Goal: Navigation & Orientation: Find specific page/section

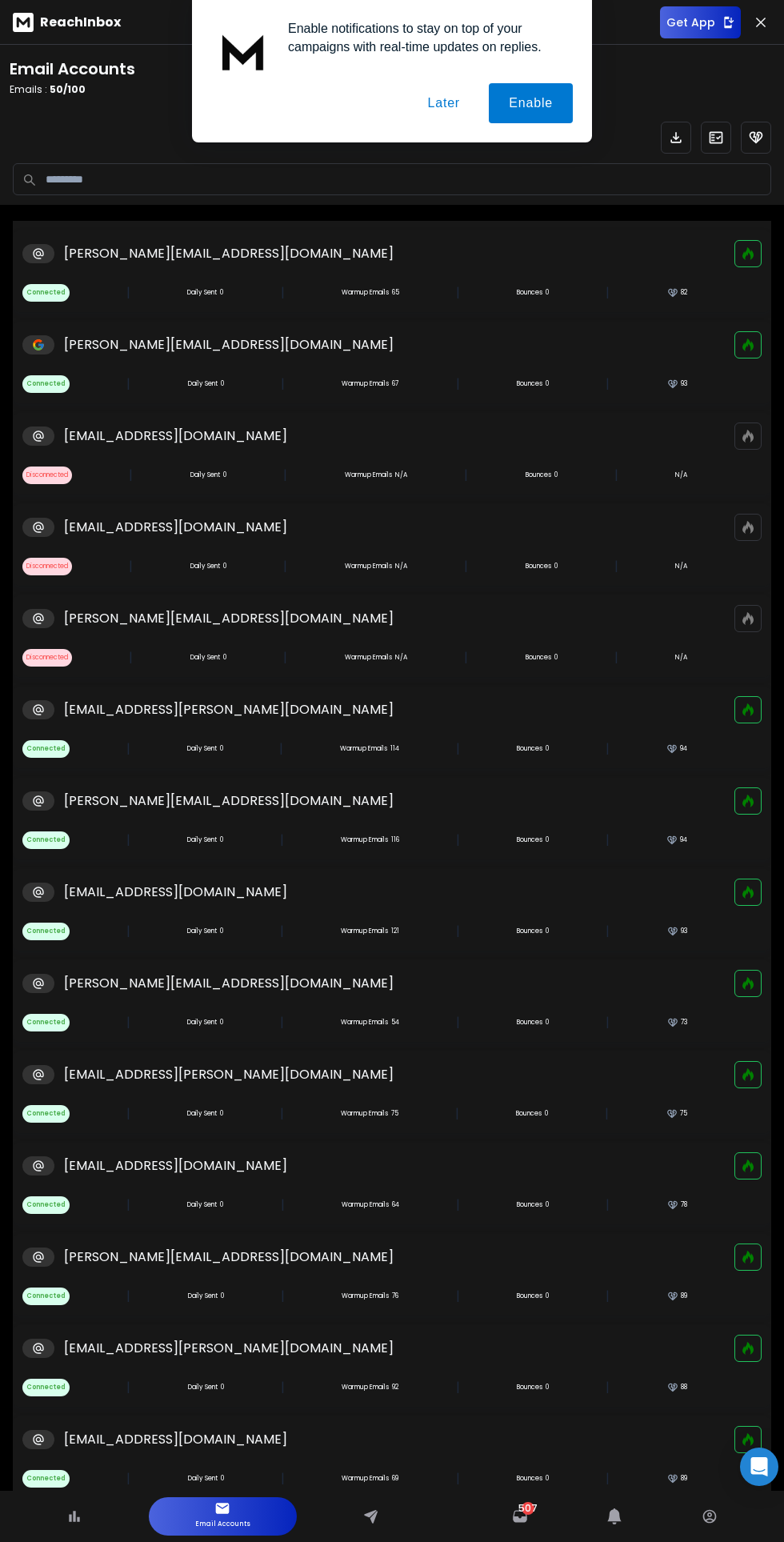
click at [532, 1525] on div "507" at bounding box center [520, 1515] width 148 height 38
click at [461, 101] on button "Later" at bounding box center [443, 103] width 72 height 40
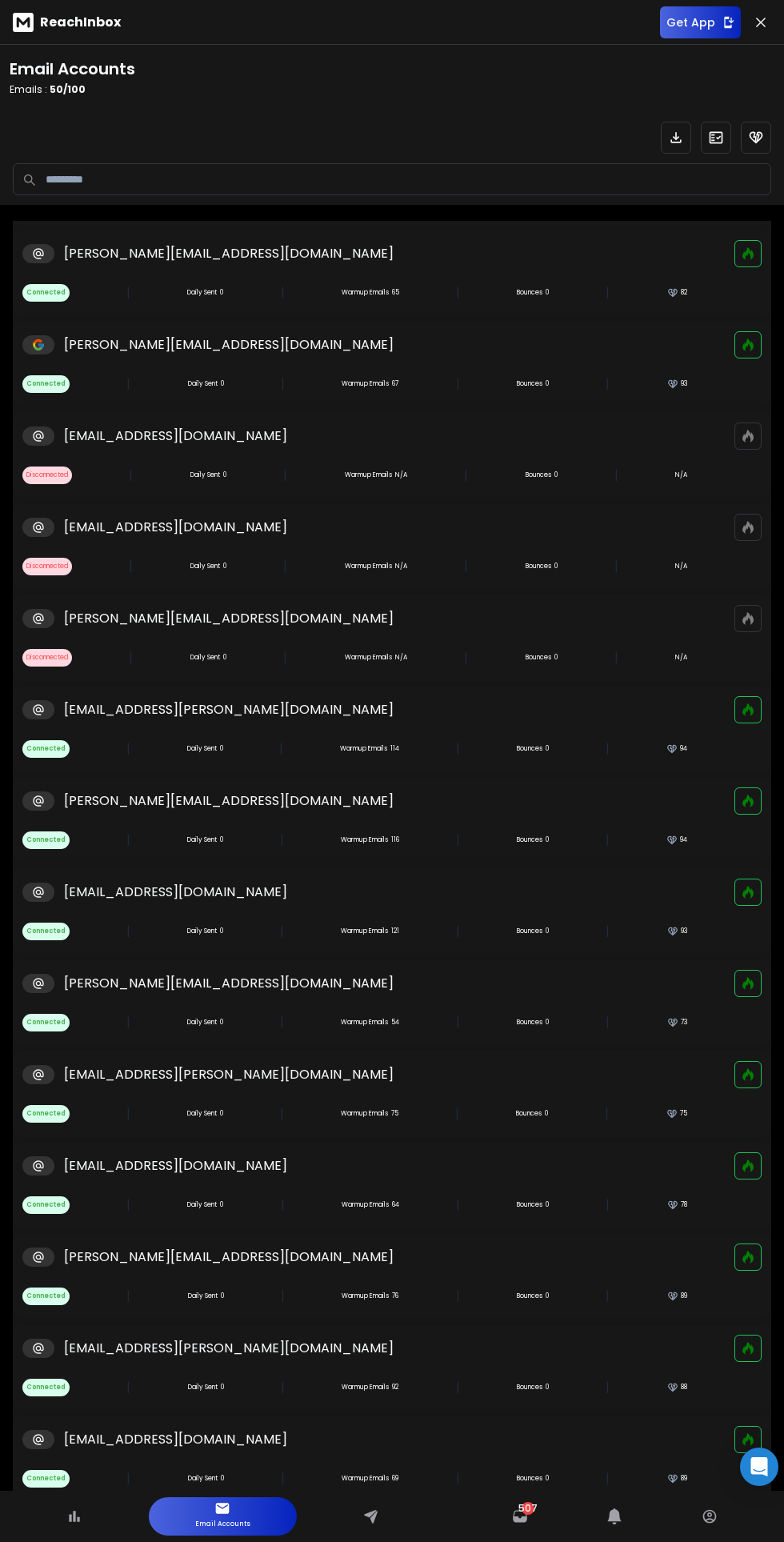
click at [537, 1536] on div "507" at bounding box center [520, 1515] width 148 height 38
click at [530, 1521] on div "507" at bounding box center [520, 1515] width 148 height 38
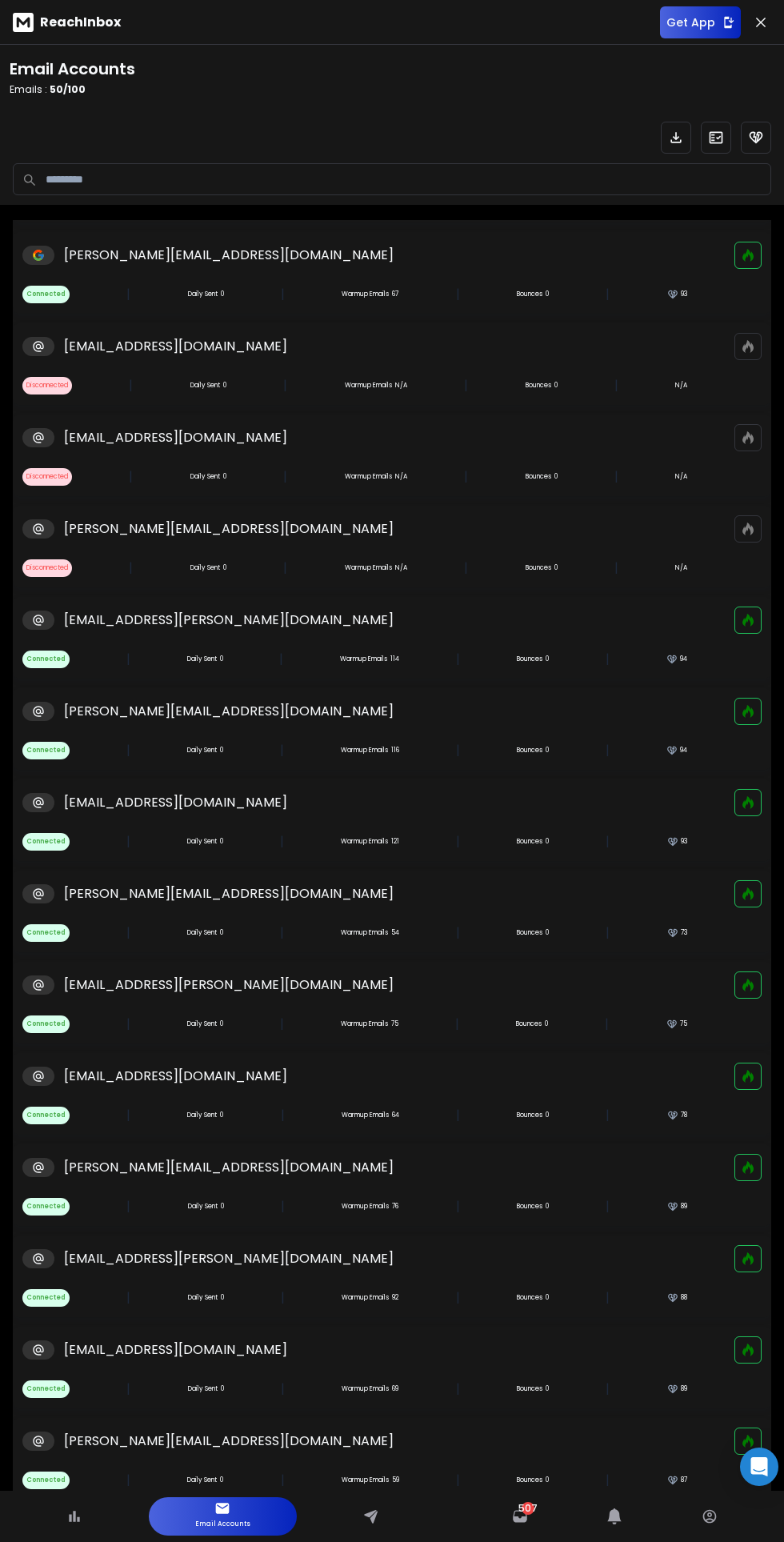
click at [518, 1523] on icon at bounding box center [520, 1516] width 16 height 16
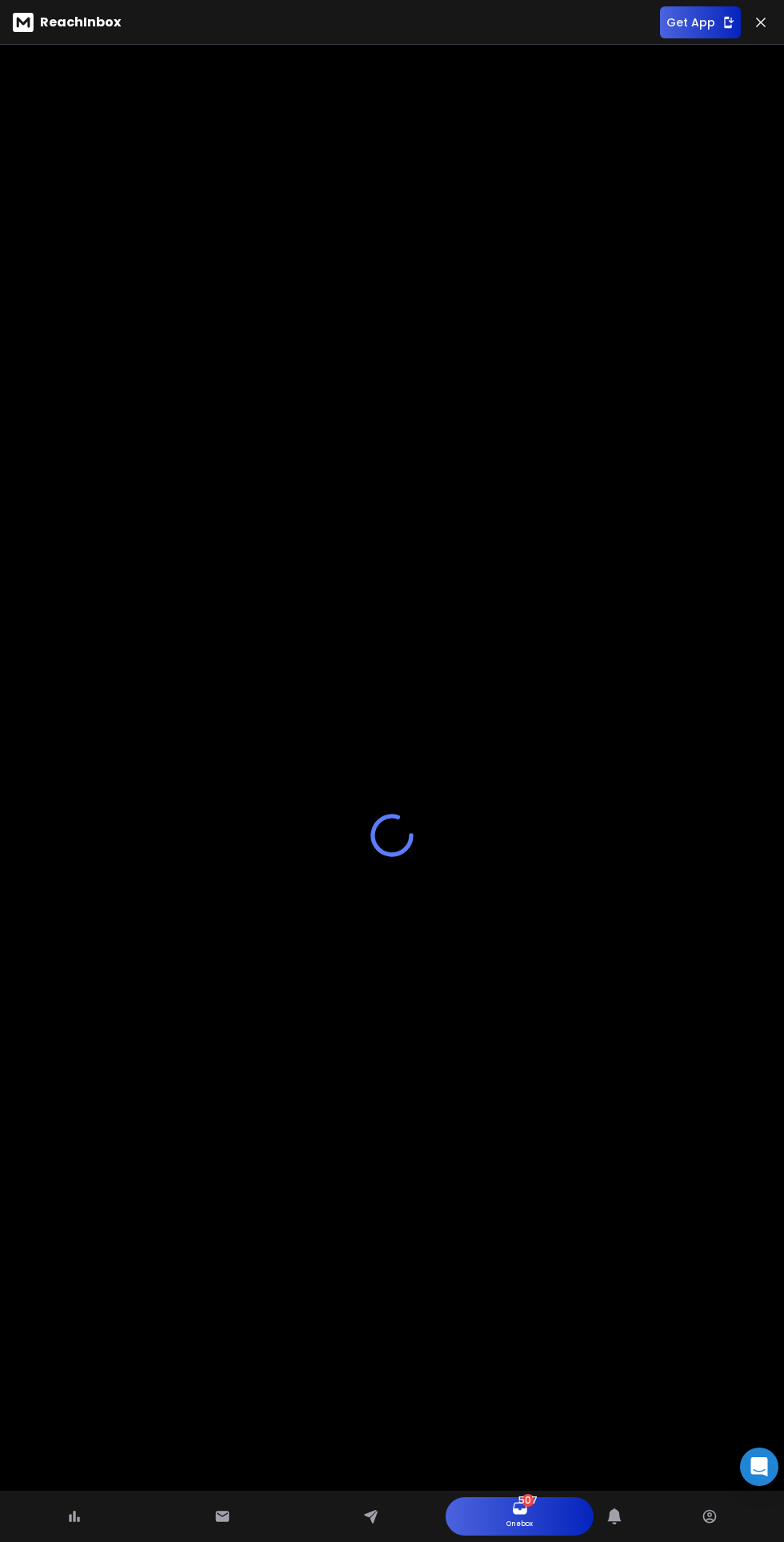
click at [519, 1509] on icon at bounding box center [520, 1508] width 16 height 16
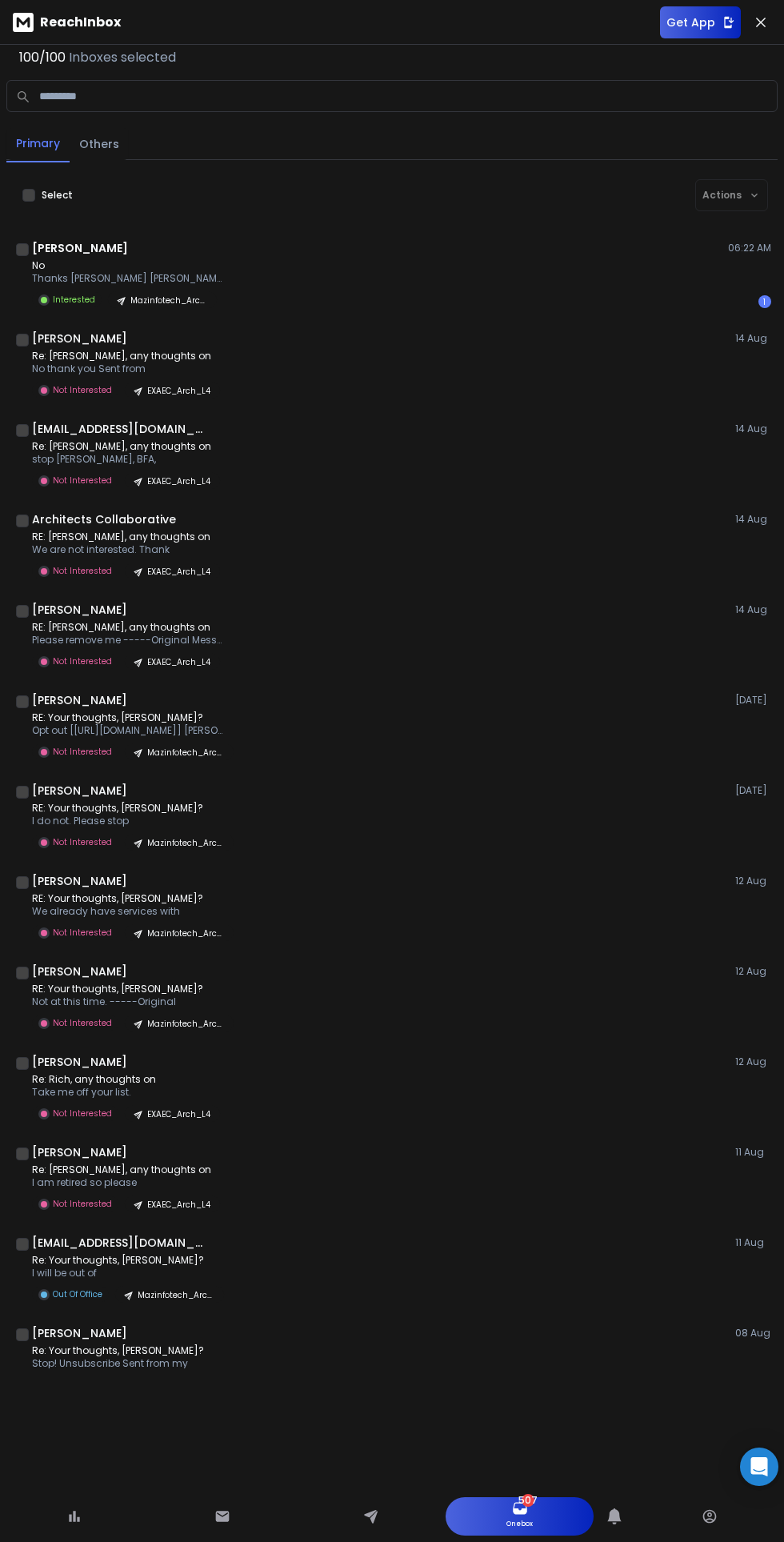
click at [598, 248] on div "[PERSON_NAME] 06:22 AM" at bounding box center [401, 248] width 739 height 16
